Goal: Navigation & Orientation: Find specific page/section

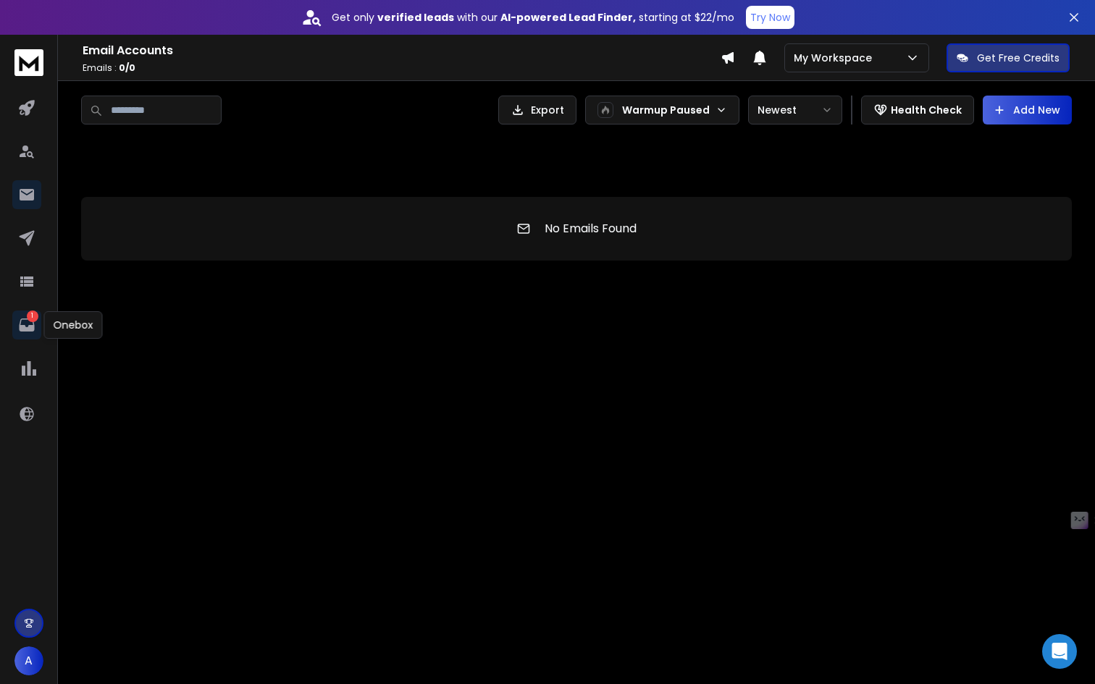
click at [25, 327] on icon at bounding box center [26, 325] width 15 height 13
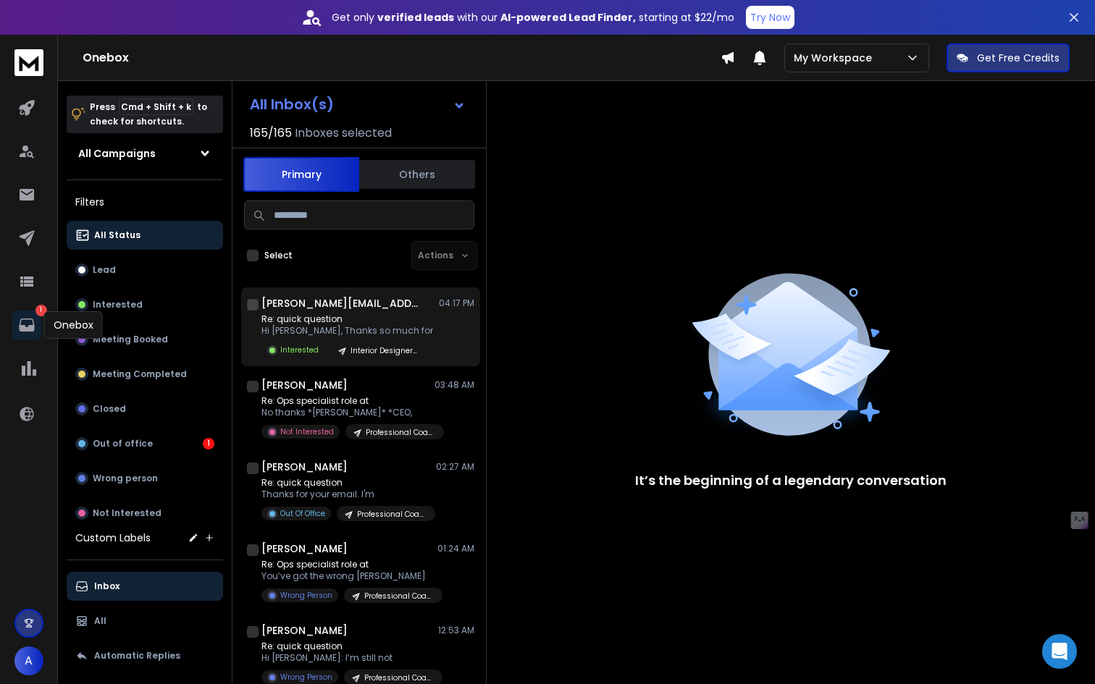
click at [359, 327] on p "Hi [PERSON_NAME], Thanks so much for" at bounding box center [347, 331] width 172 height 12
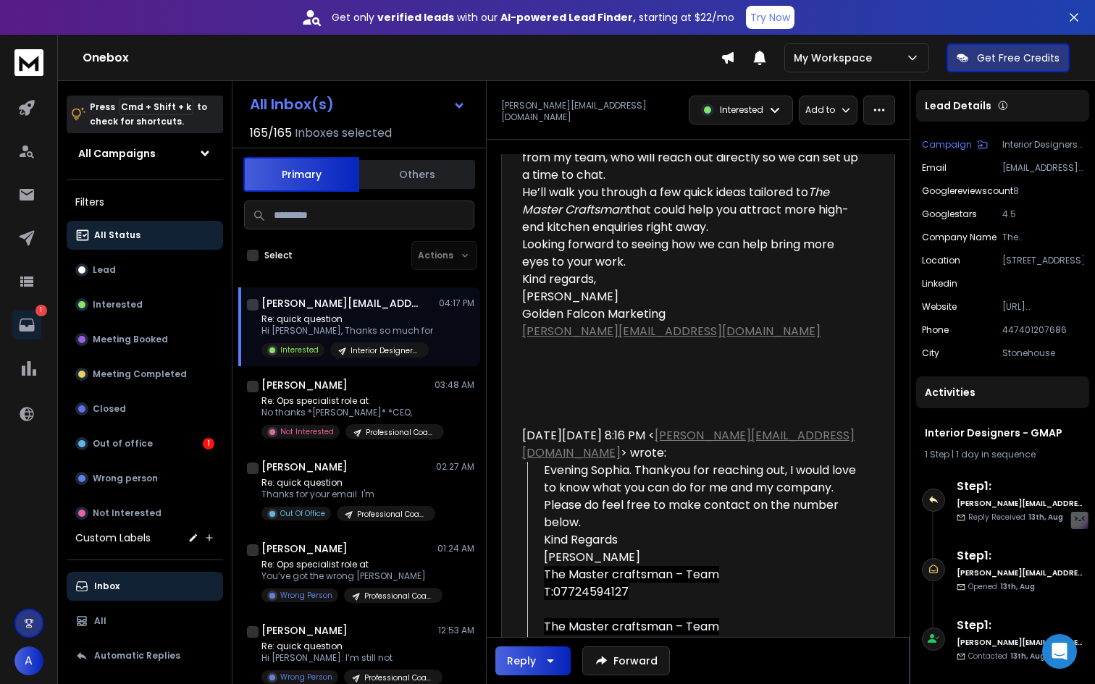
scroll to position [231, 0]
click at [10, 319] on div "1 A" at bounding box center [29, 362] width 58 height 655
click at [22, 319] on icon at bounding box center [26, 325] width 15 height 13
click at [24, 235] on icon at bounding box center [26, 237] width 15 height 15
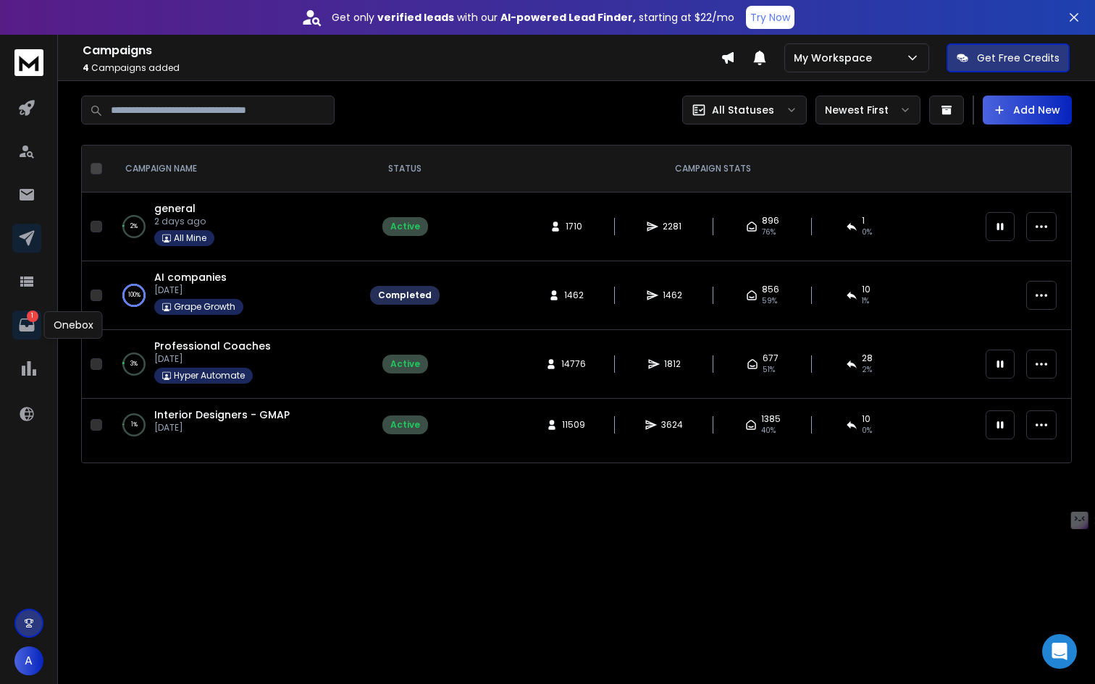
click at [20, 332] on icon at bounding box center [26, 325] width 17 height 17
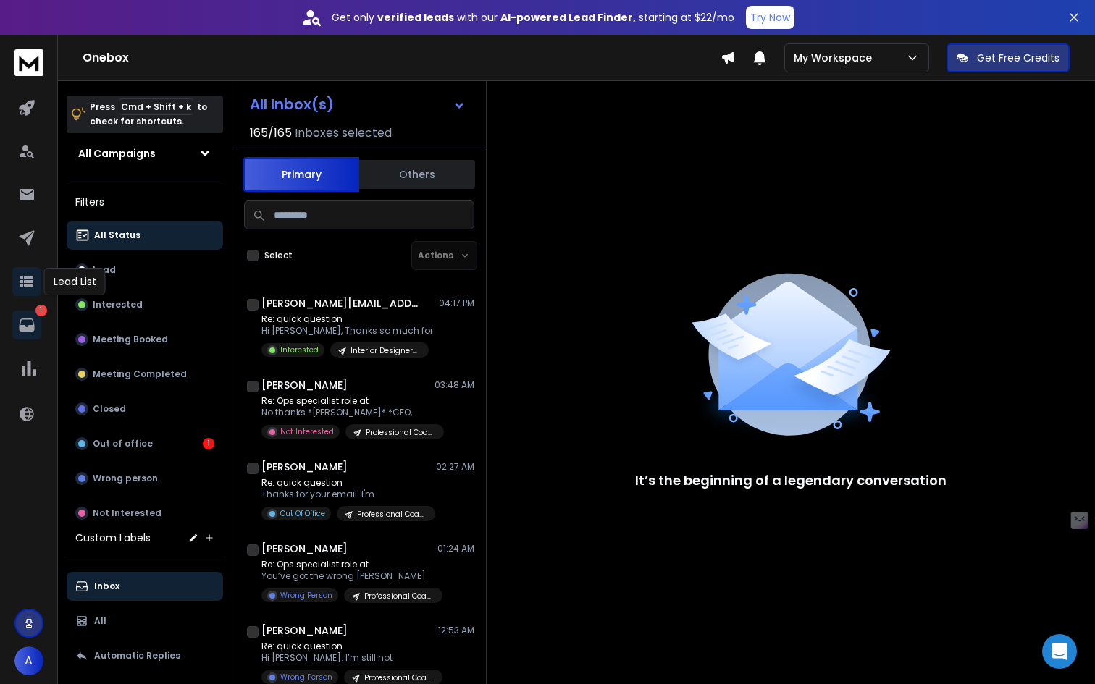
click at [25, 292] on link at bounding box center [26, 281] width 29 height 29
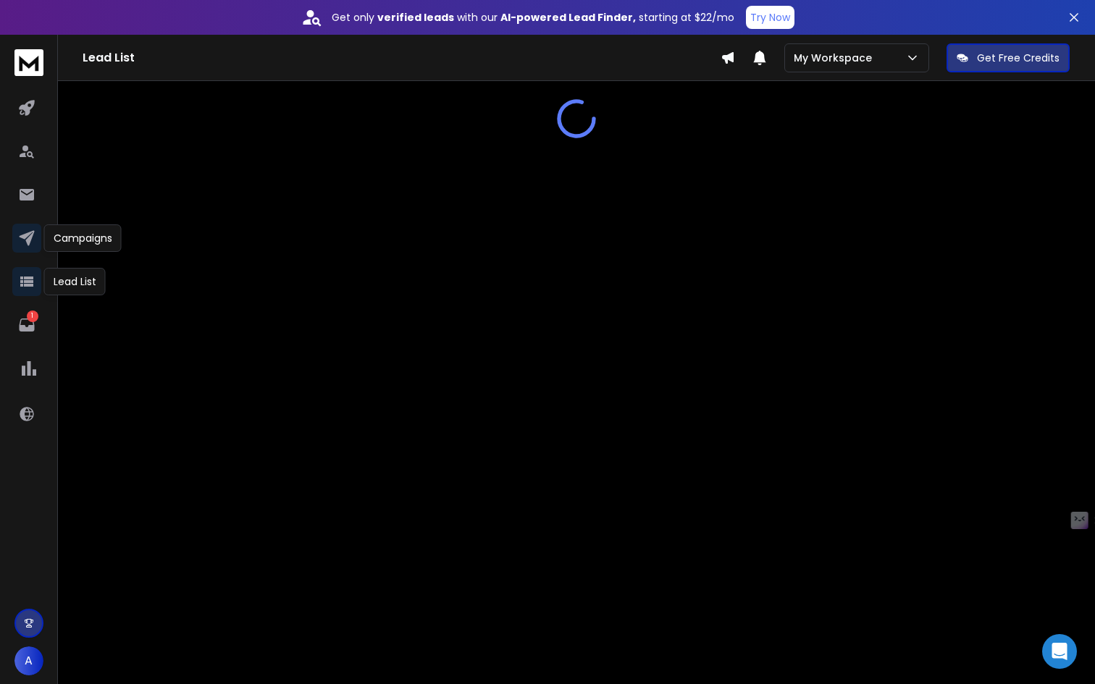
click at [26, 243] on icon at bounding box center [26, 238] width 17 height 17
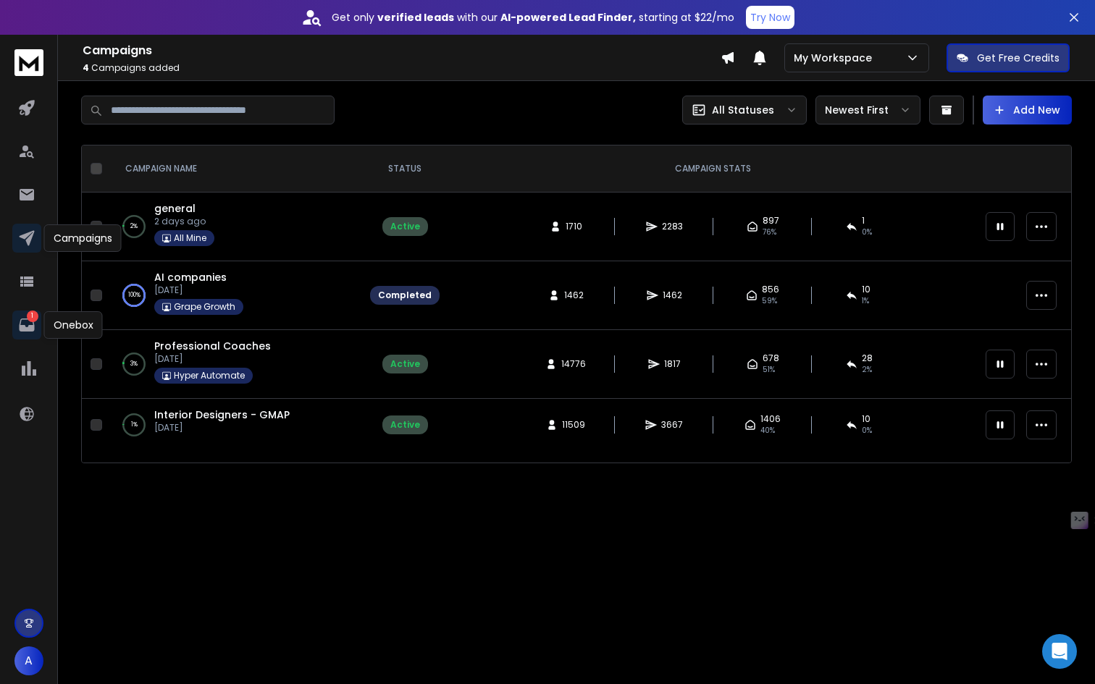
click at [47, 326] on div "Onebox" at bounding box center [73, 325] width 59 height 28
click at [29, 323] on icon at bounding box center [26, 325] width 17 height 17
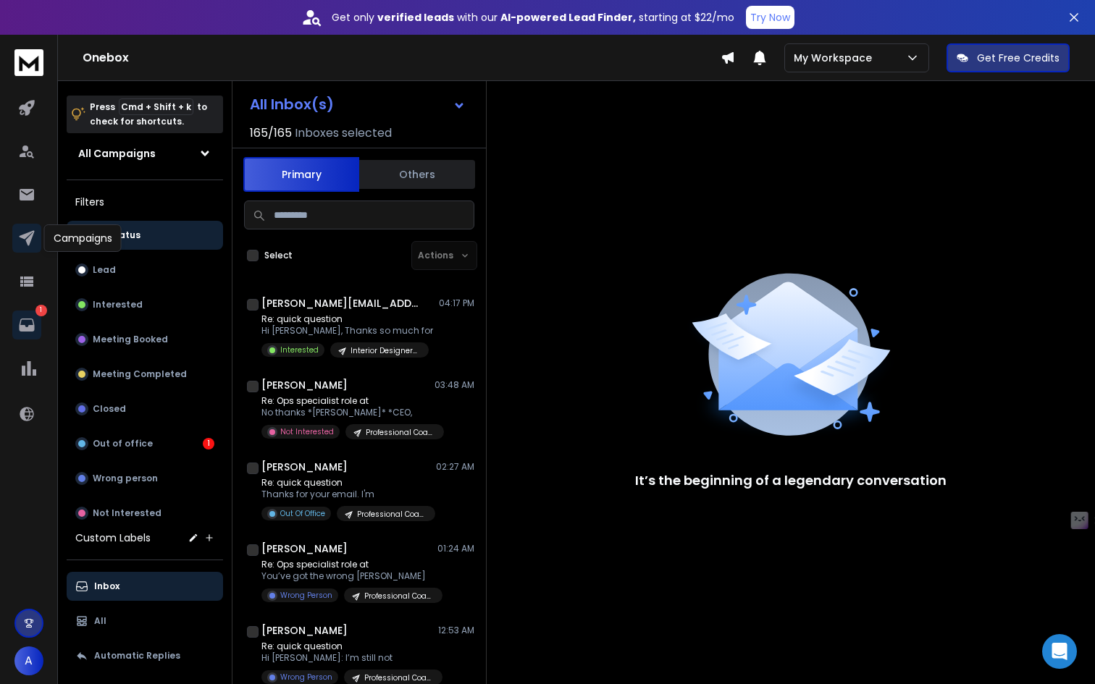
click at [28, 244] on icon at bounding box center [26, 237] width 15 height 15
